Goal: Communication & Community: Answer question/provide support

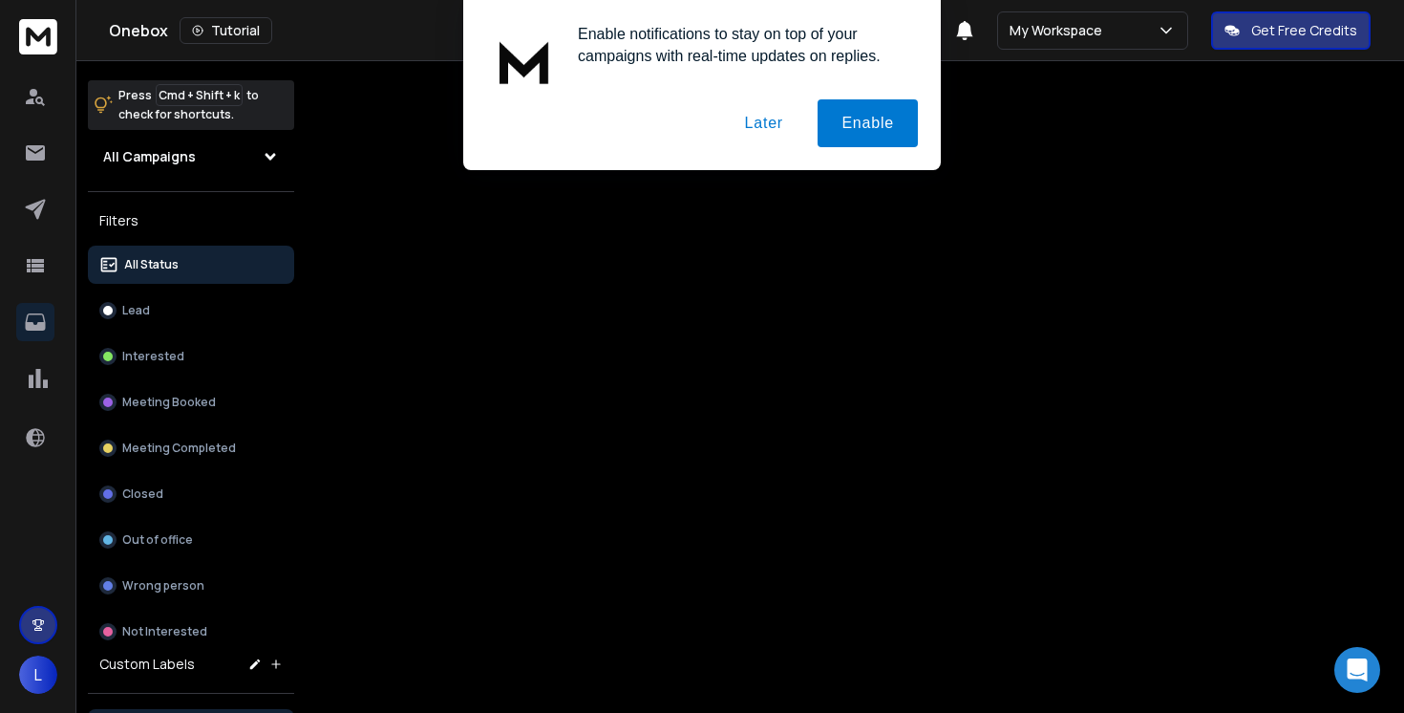
click at [772, 126] on button "Later" at bounding box center [763, 123] width 86 height 48
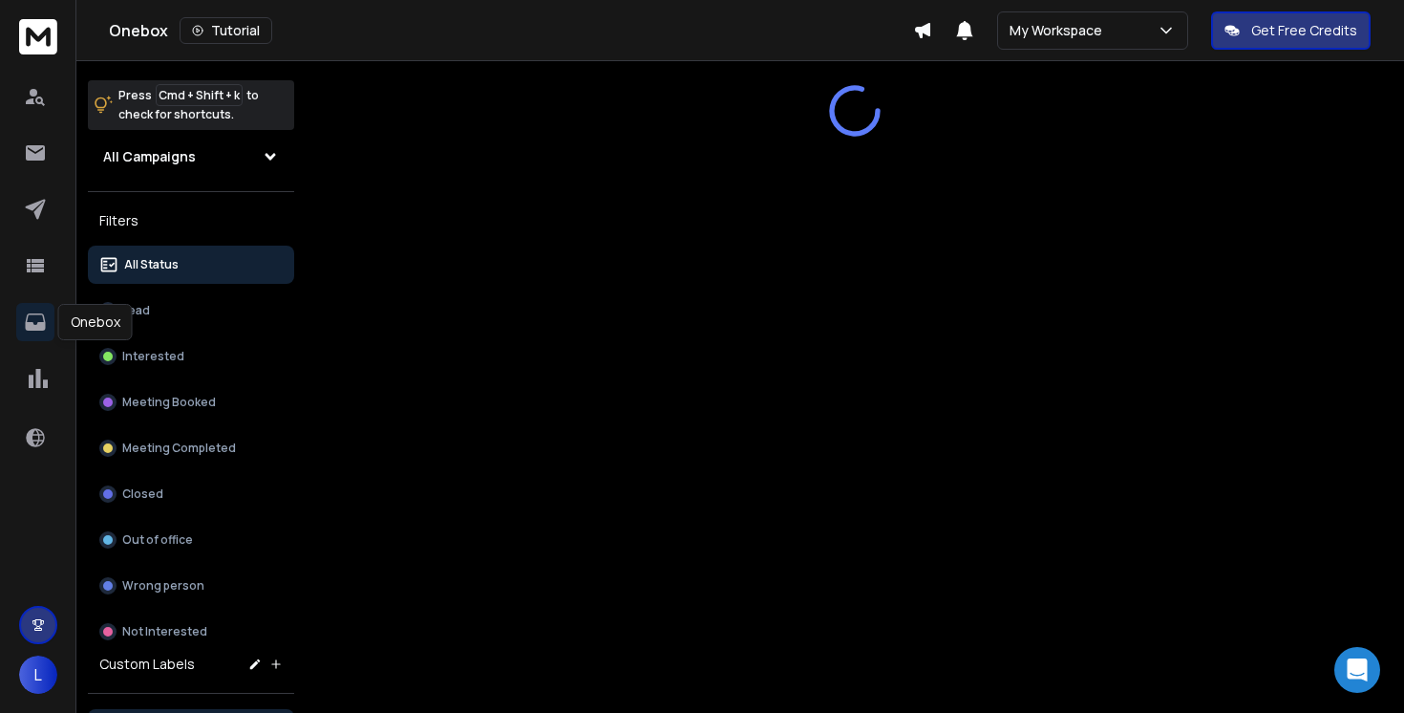
click at [48, 326] on link at bounding box center [35, 322] width 38 height 38
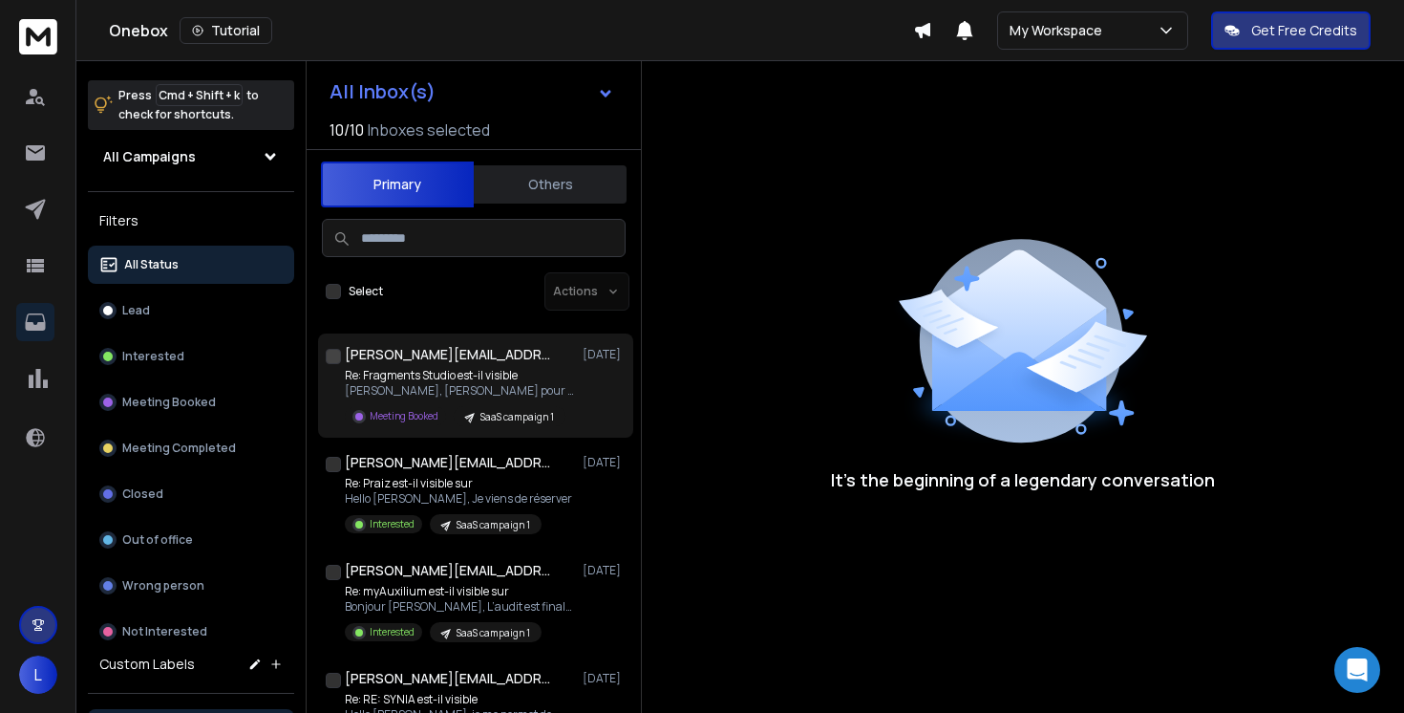
click at [501, 351] on h1 "[PERSON_NAME][EMAIL_ADDRESS][DOMAIN_NAME]" at bounding box center [450, 354] width 210 height 19
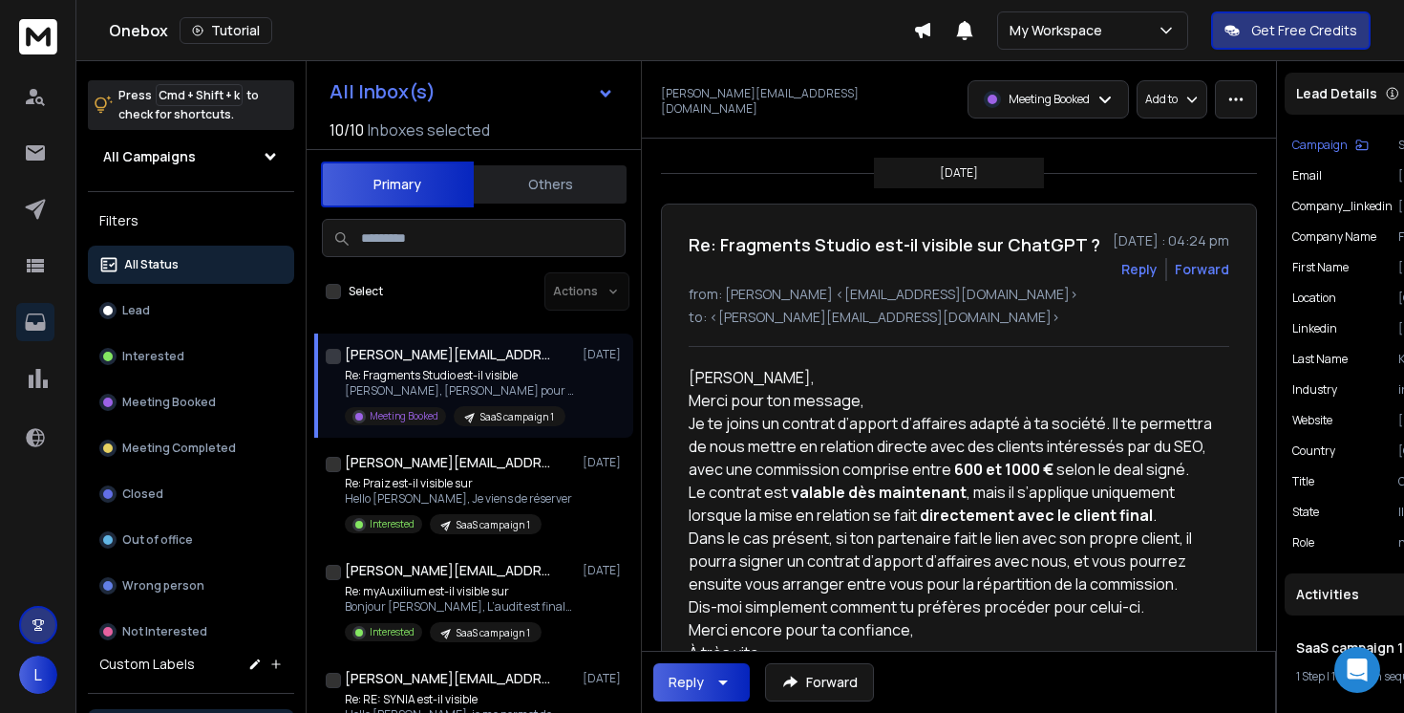
scroll to position [44, 0]
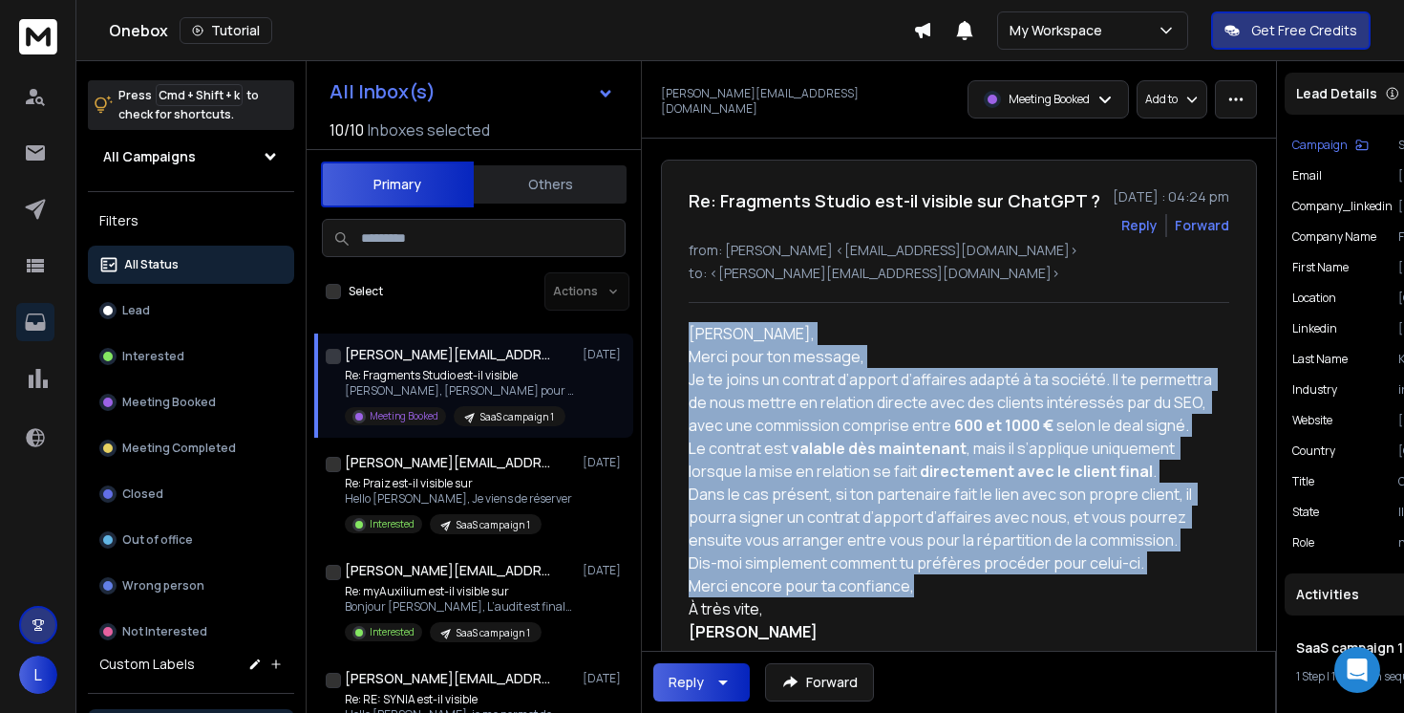
drag, startPoint x: 693, startPoint y: 337, endPoint x: 1172, endPoint y: 590, distance: 542.2
click at [1008, 588] on div "Merci encore pour ta confiance, À très vite," at bounding box center [951, 597] width 525 height 46
drag, startPoint x: 733, startPoint y: 627, endPoint x: 681, endPoint y: 329, distance: 302.5
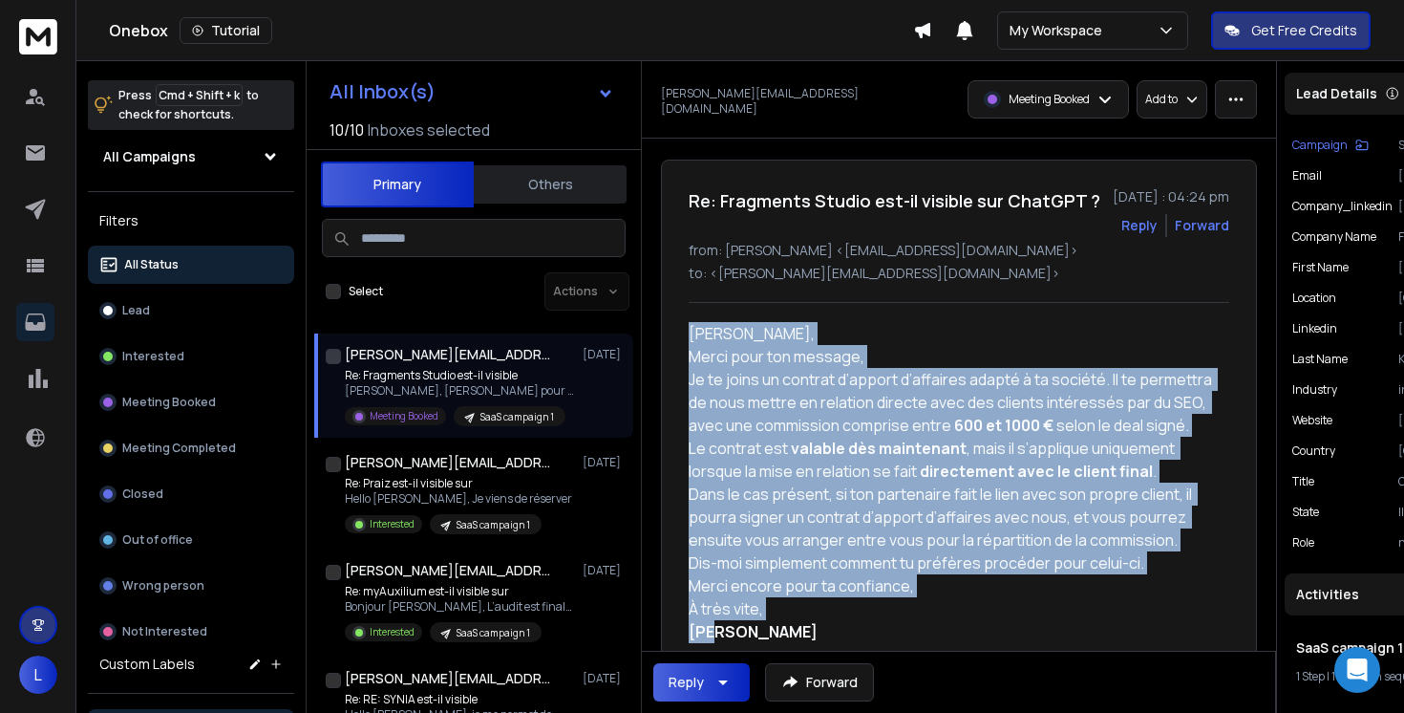
click at [812, 418] on div "Merci pour ton message, Je te joins un contrat d’apport d’affaires adapté à ta …" at bounding box center [951, 391] width 525 height 92
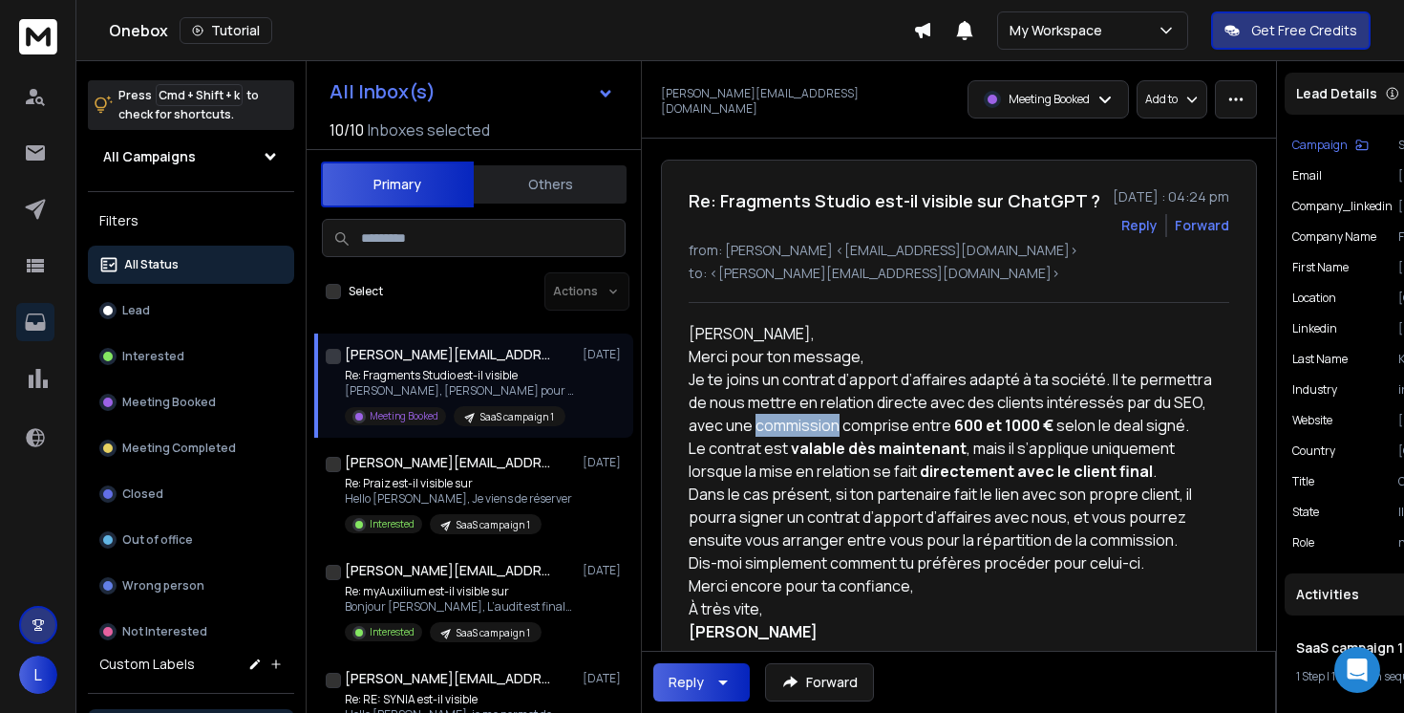
click at [812, 418] on div "Merci pour ton message, Je te joins un contrat d’apport d’affaires adapté à ta …" at bounding box center [951, 391] width 525 height 92
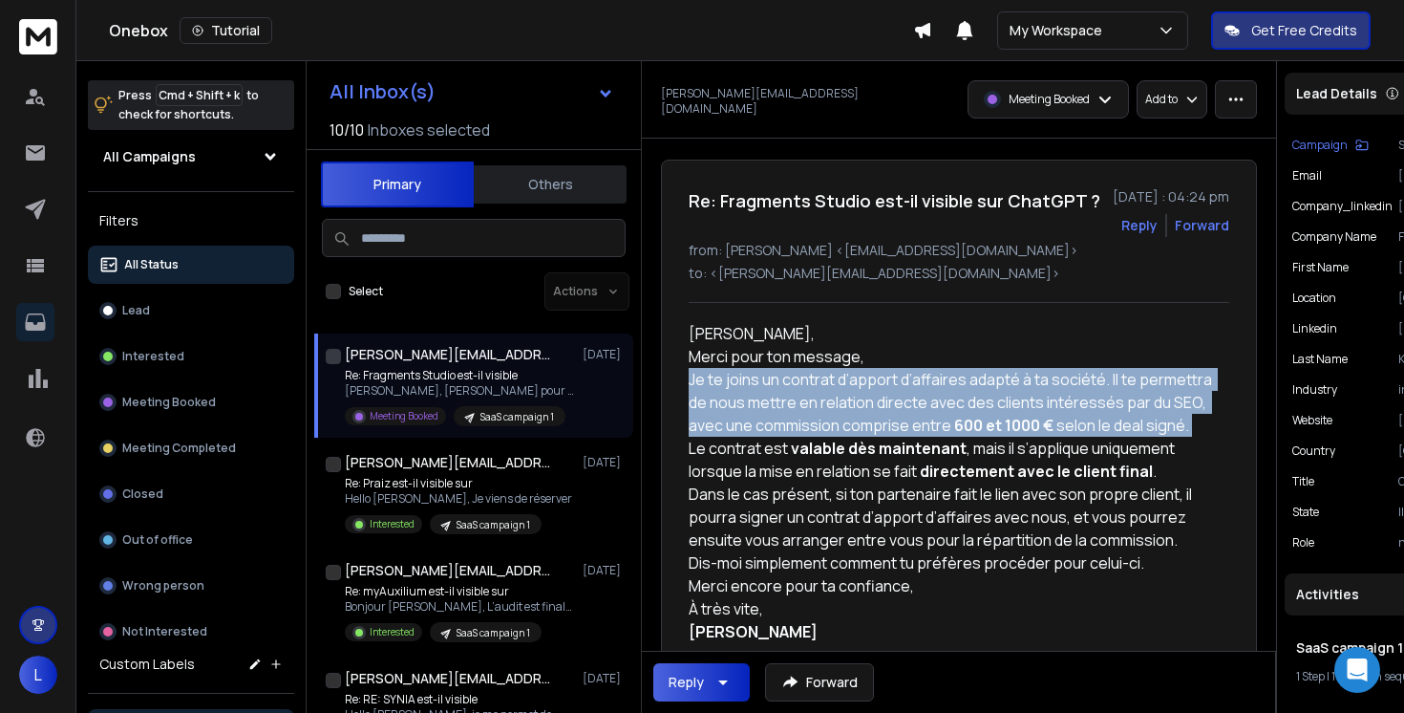
click at [812, 418] on div "Merci pour ton message, Je te joins un contrat d’apport d’affaires adapté à ta …" at bounding box center [951, 391] width 525 height 92
click at [833, 418] on div "Merci pour ton message, Je te joins un contrat d’apport d’affaires adapté à ta …" at bounding box center [951, 391] width 525 height 92
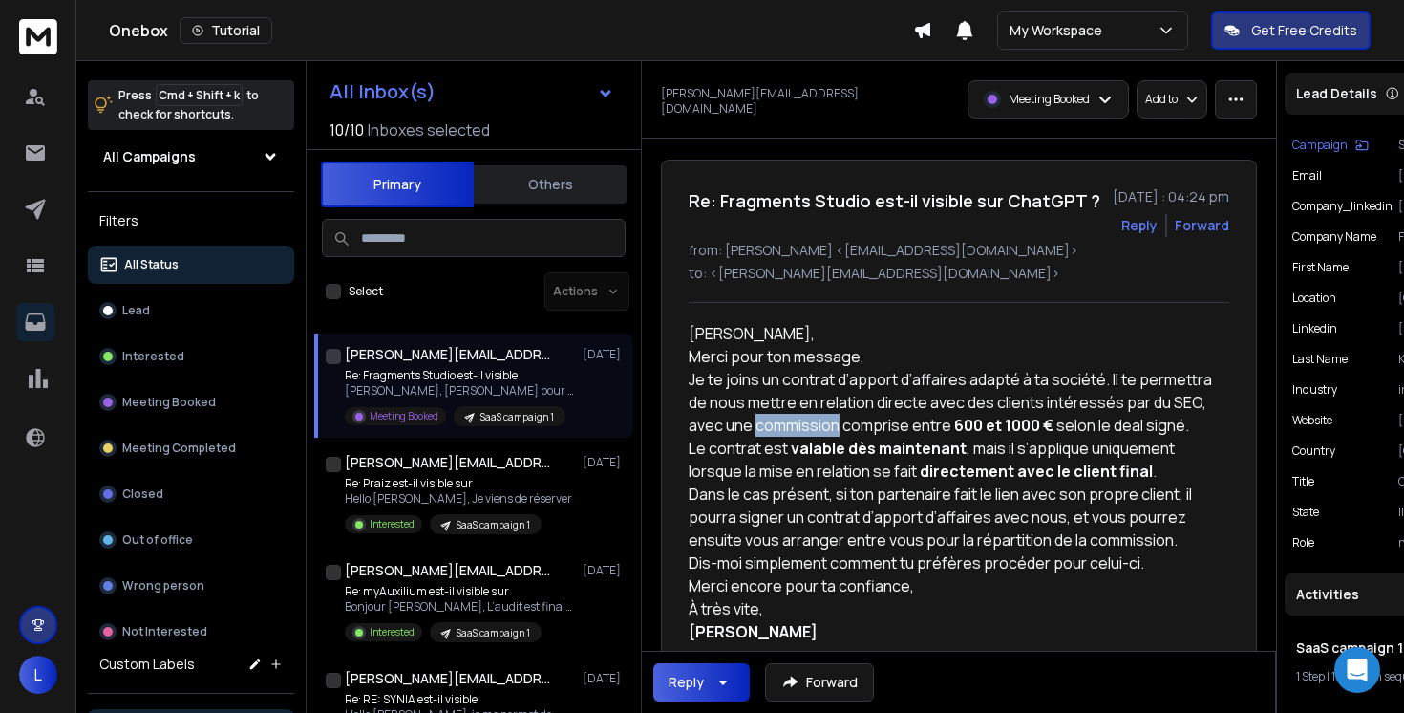
click at [833, 418] on div "Merci pour ton message, Je te joins un contrat d’apport d’affaires adapté à ta …" at bounding box center [951, 391] width 525 height 92
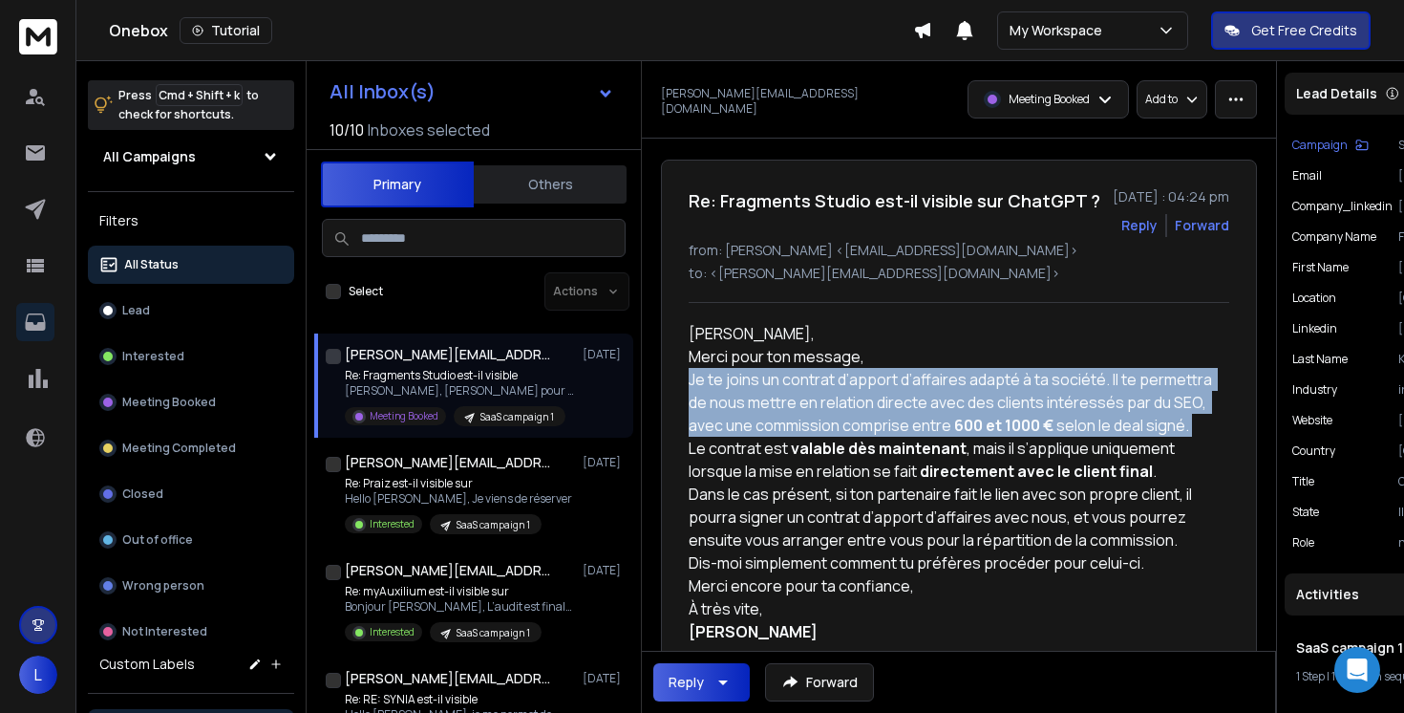
click at [833, 418] on div "Merci pour ton message, Je te joins un contrat d’apport d’affaires adapté à ta …" at bounding box center [951, 391] width 525 height 92
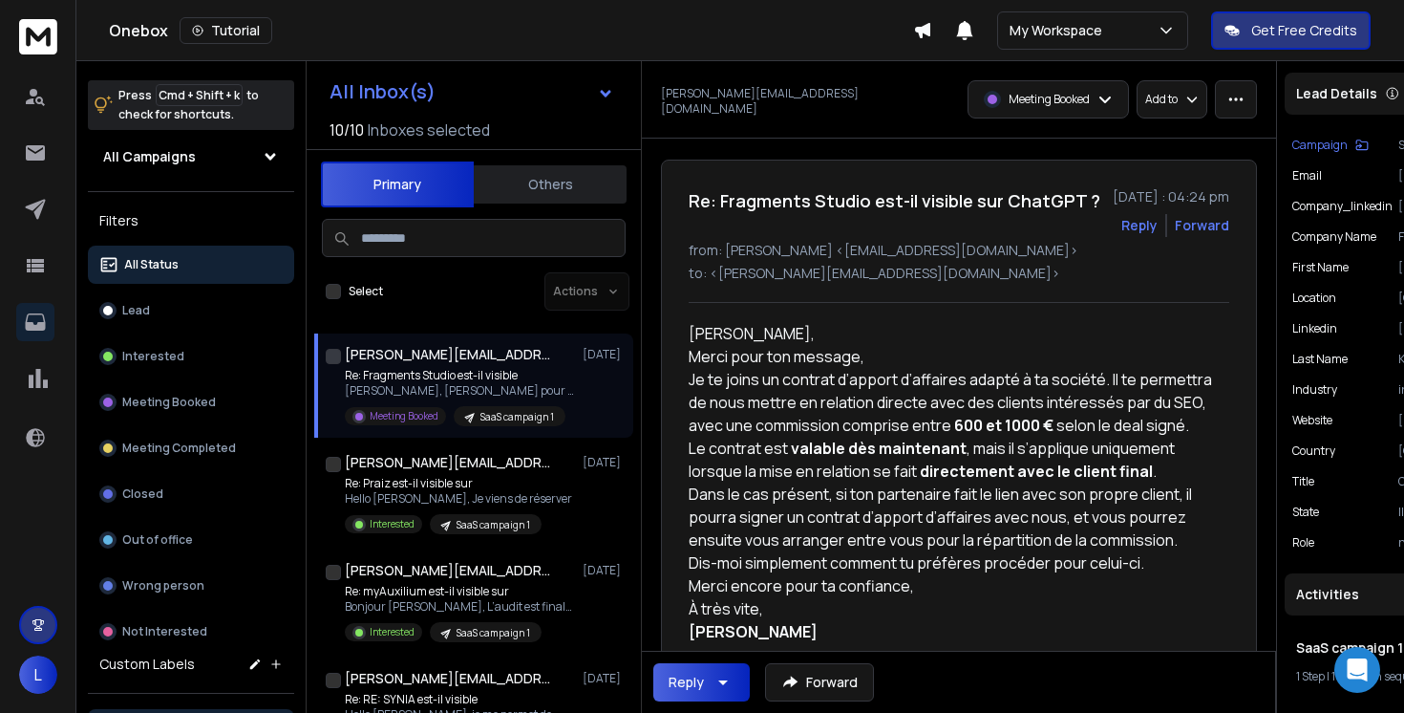
click at [832, 496] on div "Le contrat est valable dès maintenant , mais il s’applique uniquement lorsque l…" at bounding box center [951, 494] width 525 height 115
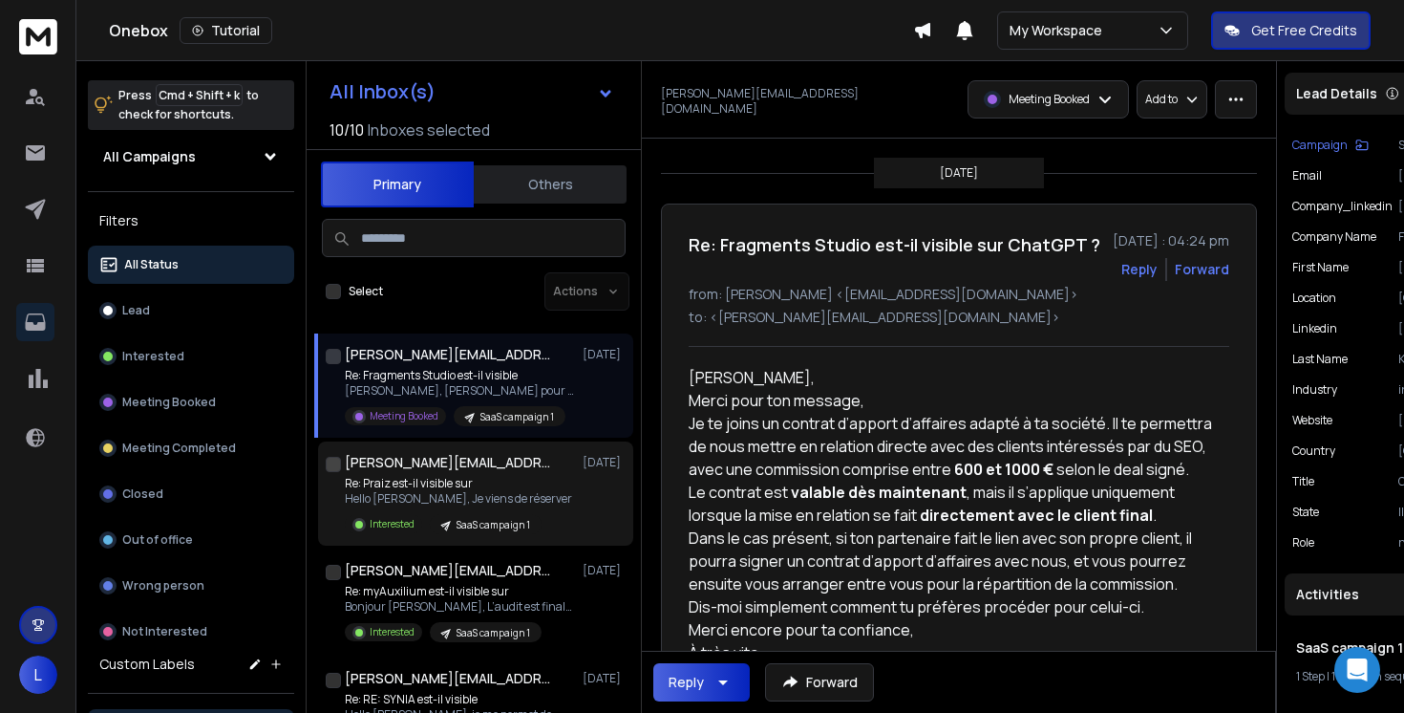
scroll to position [0, 0]
click at [496, 478] on p "Re: Praiz est-il visible sur" at bounding box center [458, 483] width 227 height 15
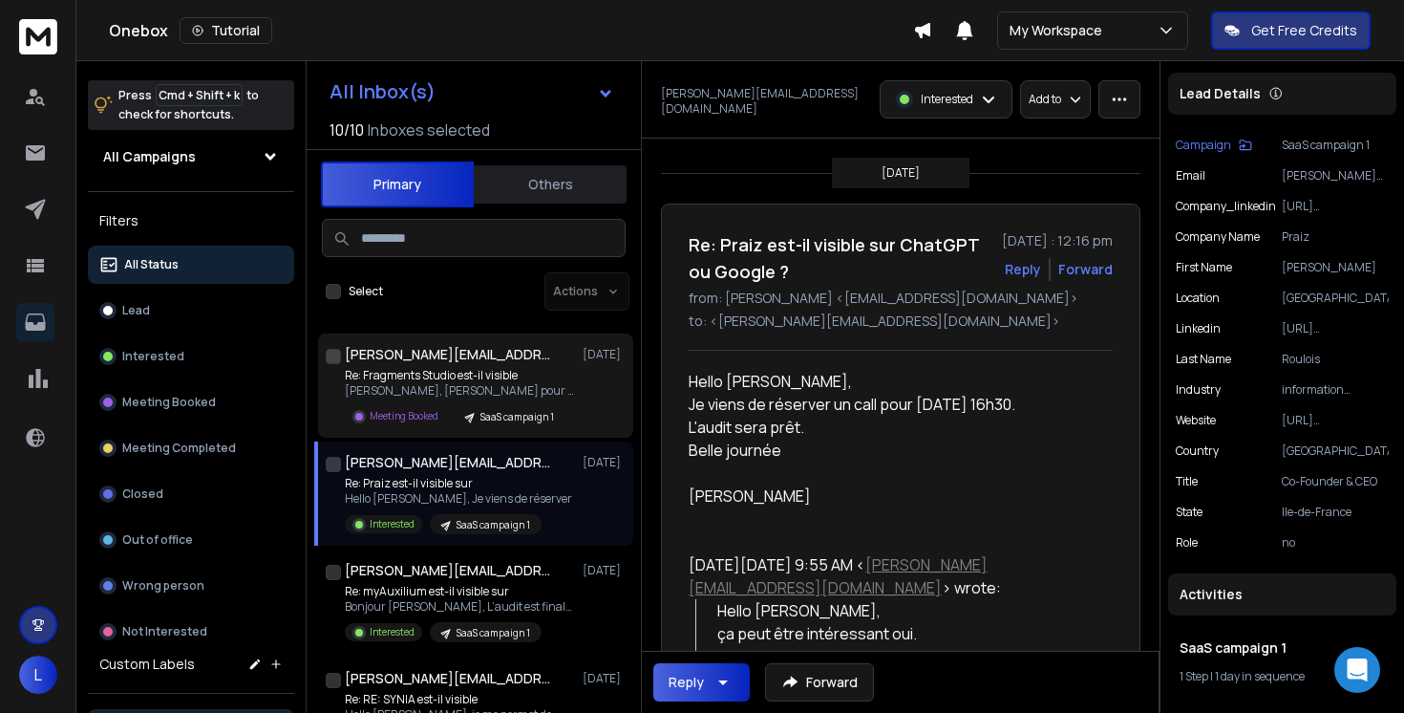
click at [545, 367] on div "[PERSON_NAME][EMAIL_ADDRESS][DOMAIN_NAME] [DATE] Re: Fragments Studio est-il vi…" at bounding box center [485, 385] width 281 height 81
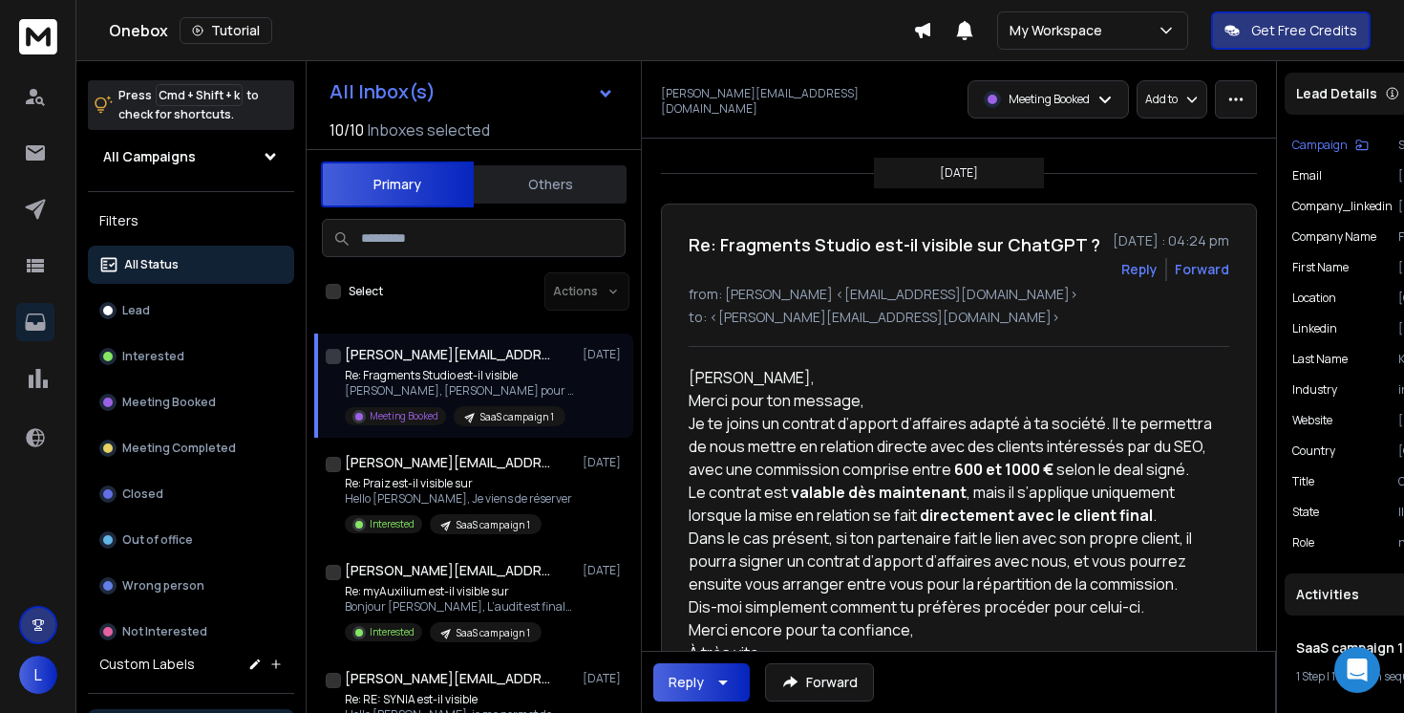
click at [527, 372] on p "Re: Fragments Studio est-il visible" at bounding box center [459, 375] width 229 height 15
